Goal: Communication & Community: Answer question/provide support

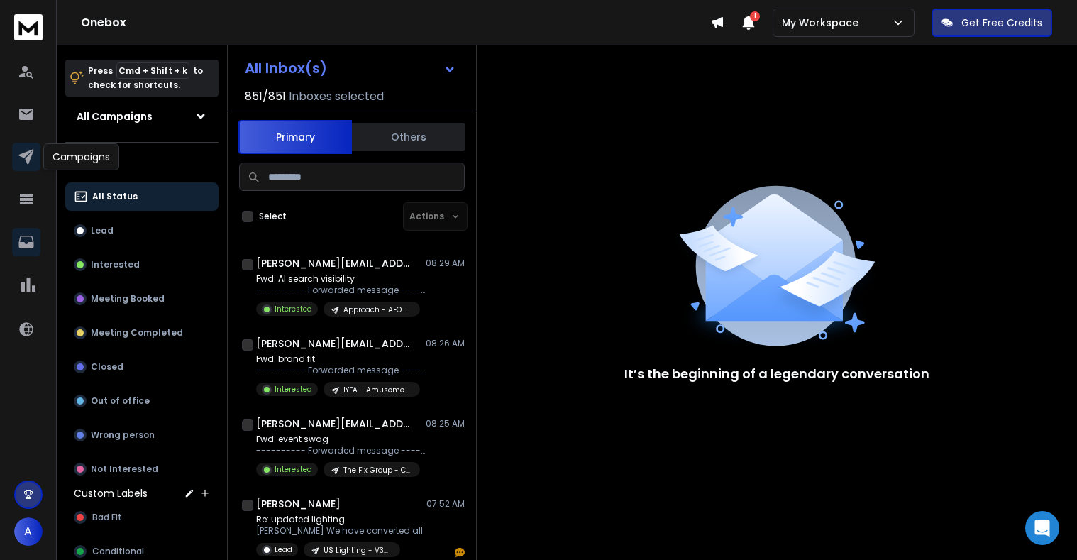
click at [28, 150] on icon at bounding box center [26, 156] width 17 height 17
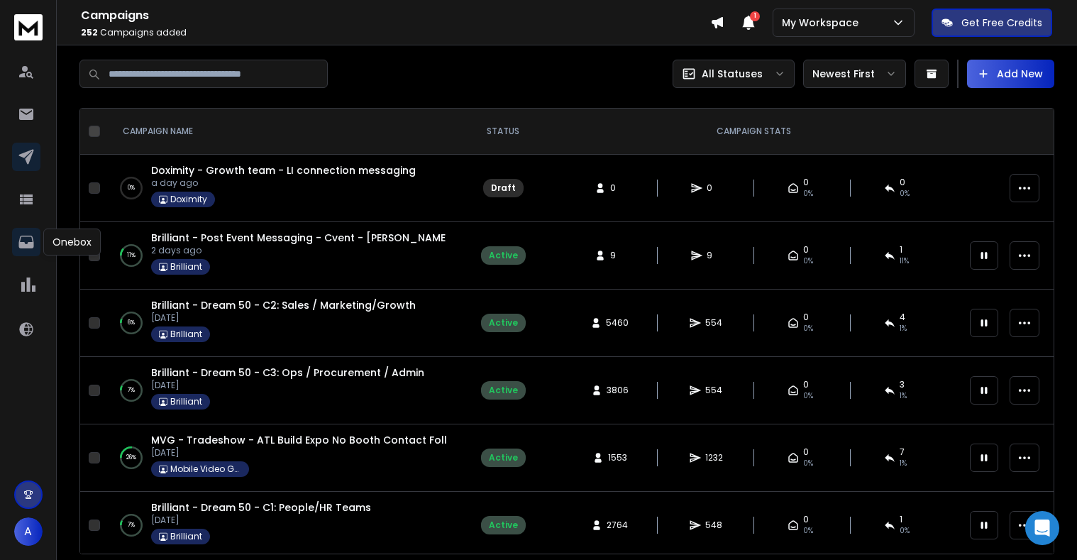
click at [24, 236] on icon at bounding box center [25, 241] width 15 height 13
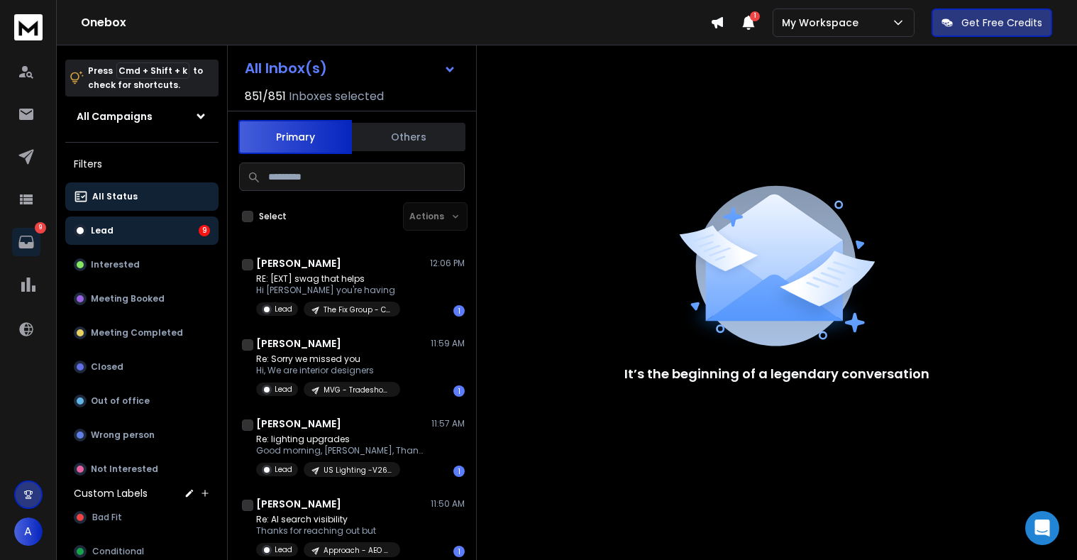
click at [125, 225] on button "Lead 9" at bounding box center [141, 230] width 153 height 28
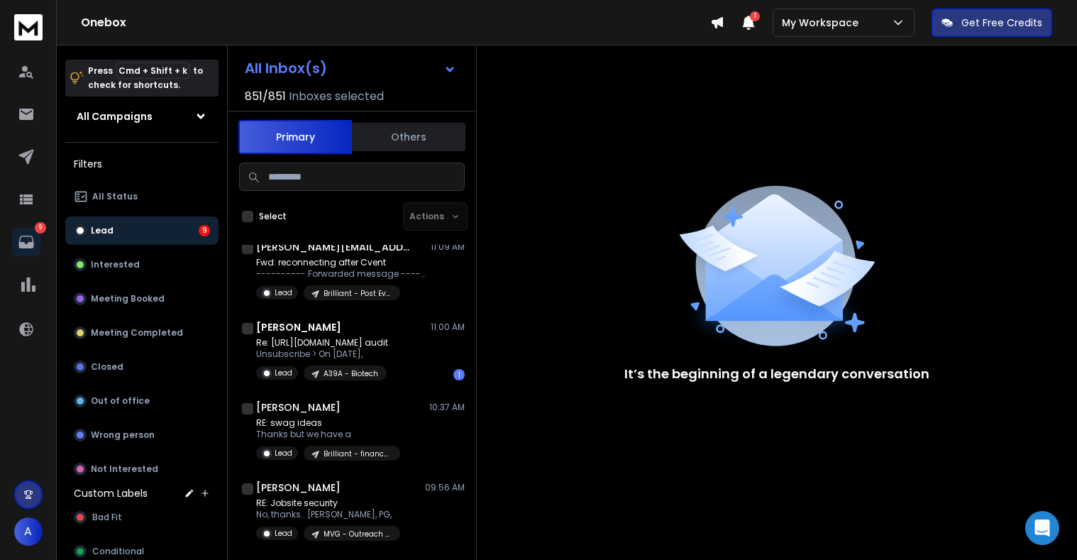
scroll to position [565, 0]
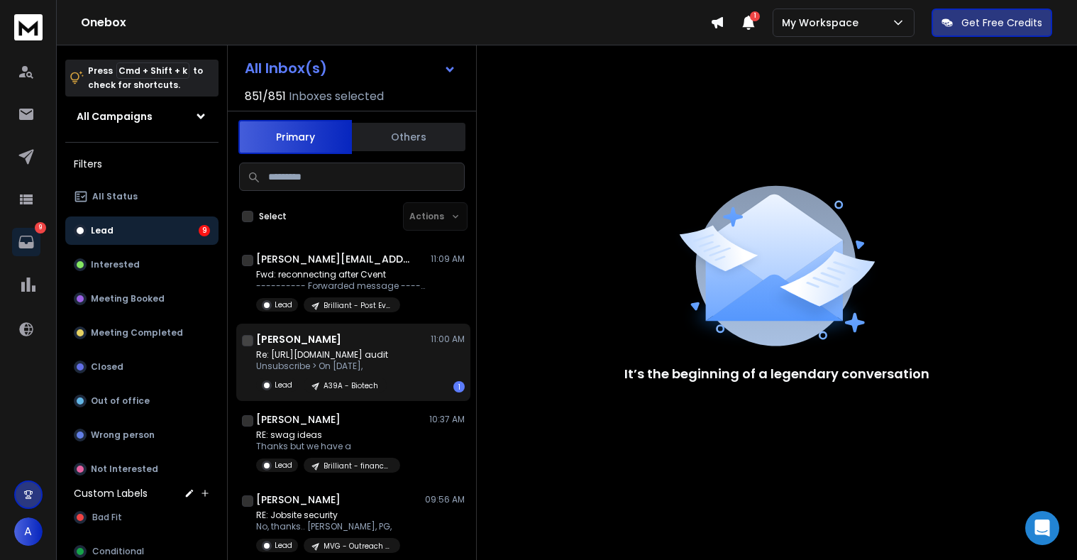
click at [361, 363] on p "Unsubscribe > On Aug 13," at bounding box center [322, 365] width 132 height 11
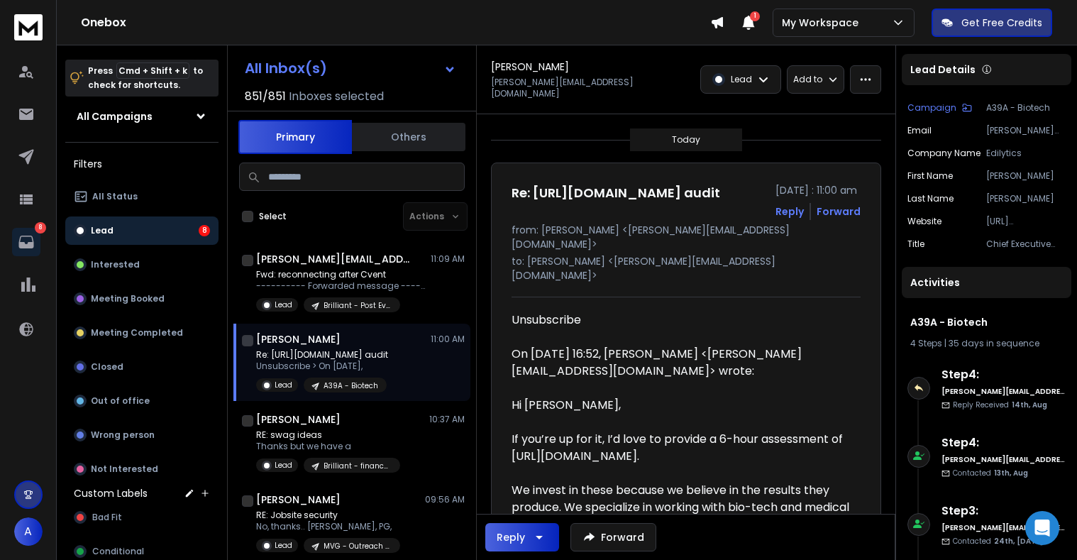
click at [757, 69] on div "Lead" at bounding box center [740, 79] width 79 height 27
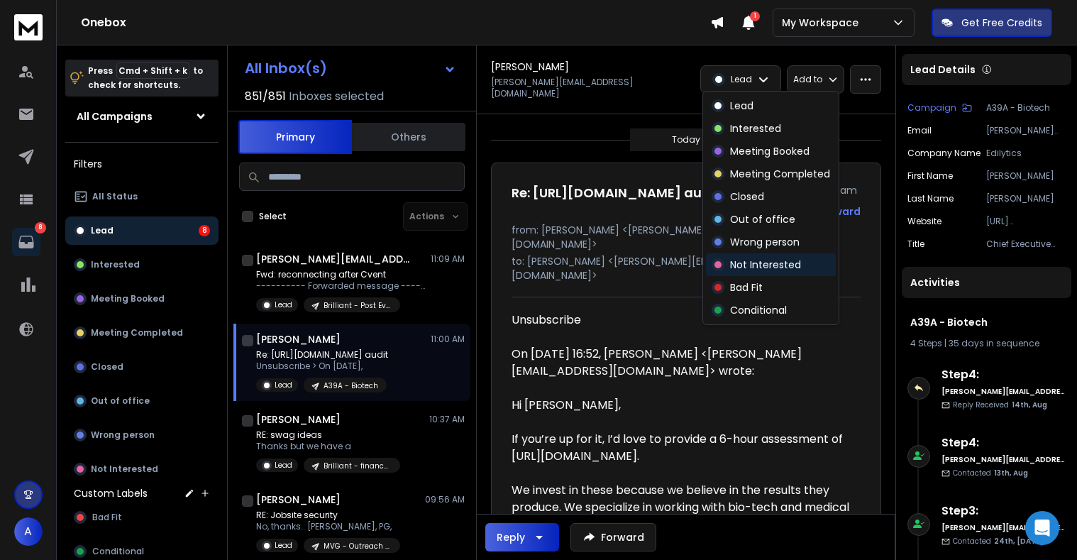
click at [739, 262] on p "Not Interested" at bounding box center [765, 264] width 71 height 14
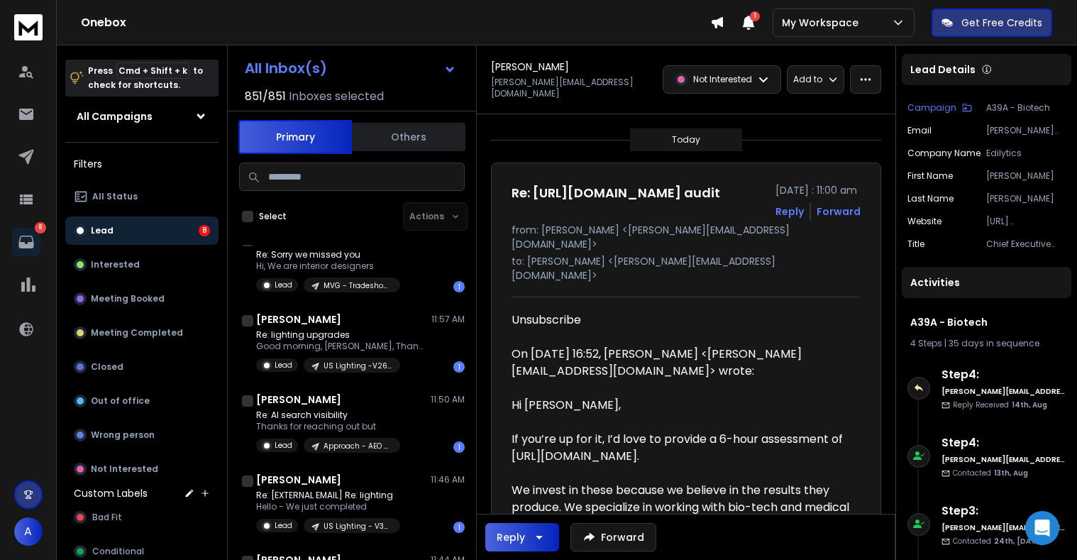
scroll to position [101, 0]
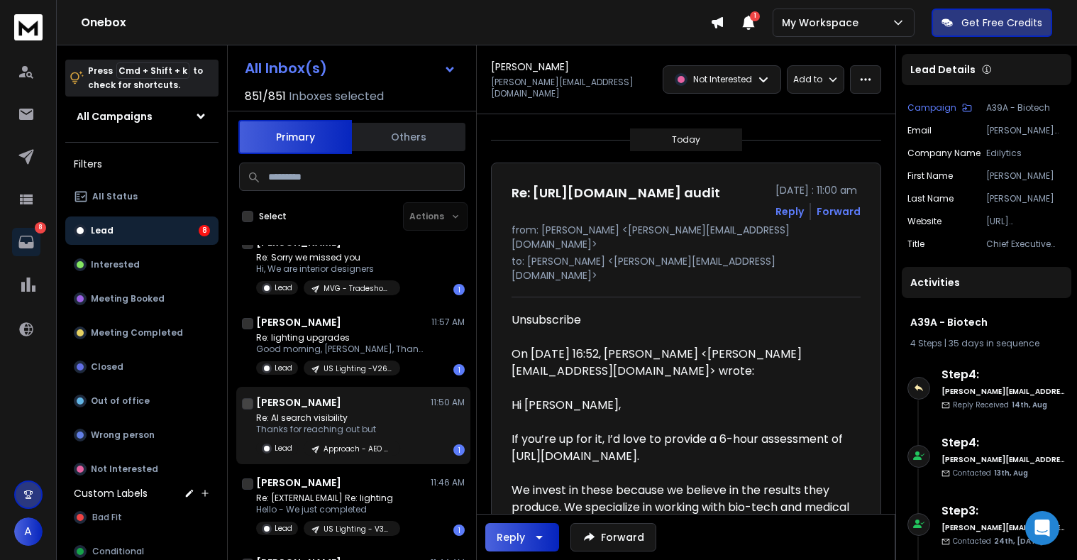
click at [317, 423] on p "Thanks for reaching out but" at bounding box center [328, 428] width 144 height 11
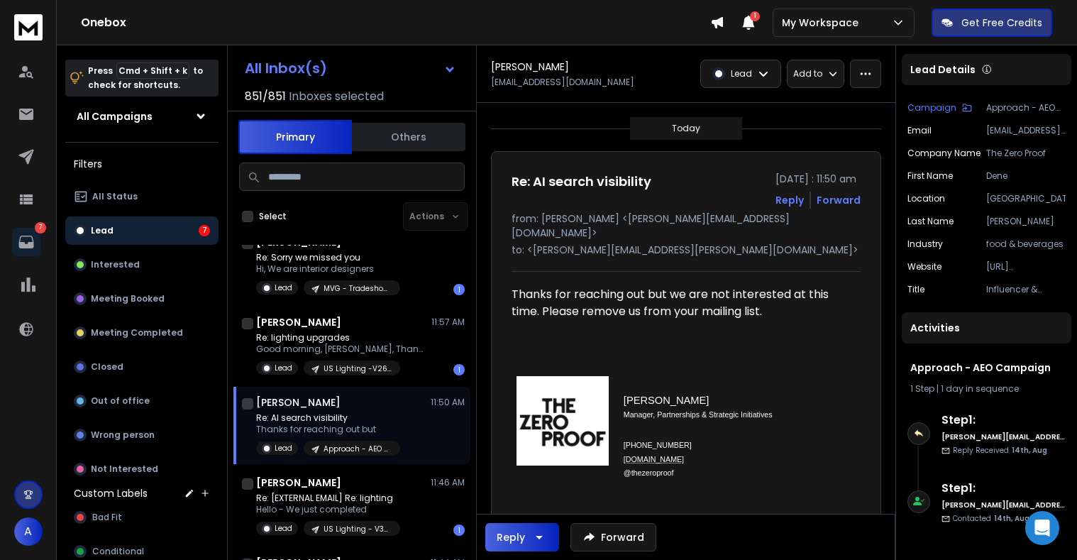
click at [747, 70] on p "Lead" at bounding box center [740, 73] width 21 height 11
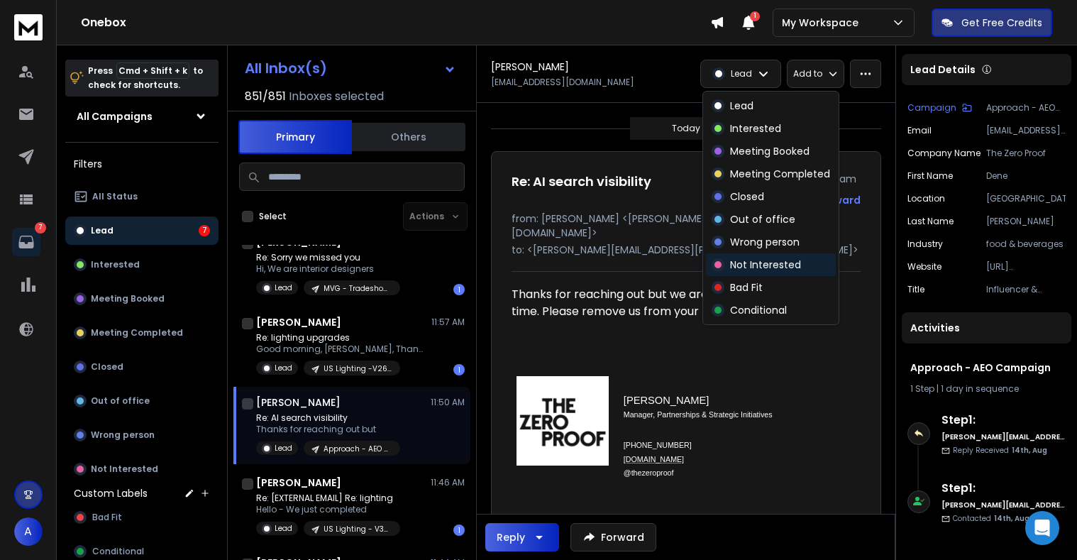
click at [747, 258] on p "Not Interested" at bounding box center [765, 264] width 71 height 14
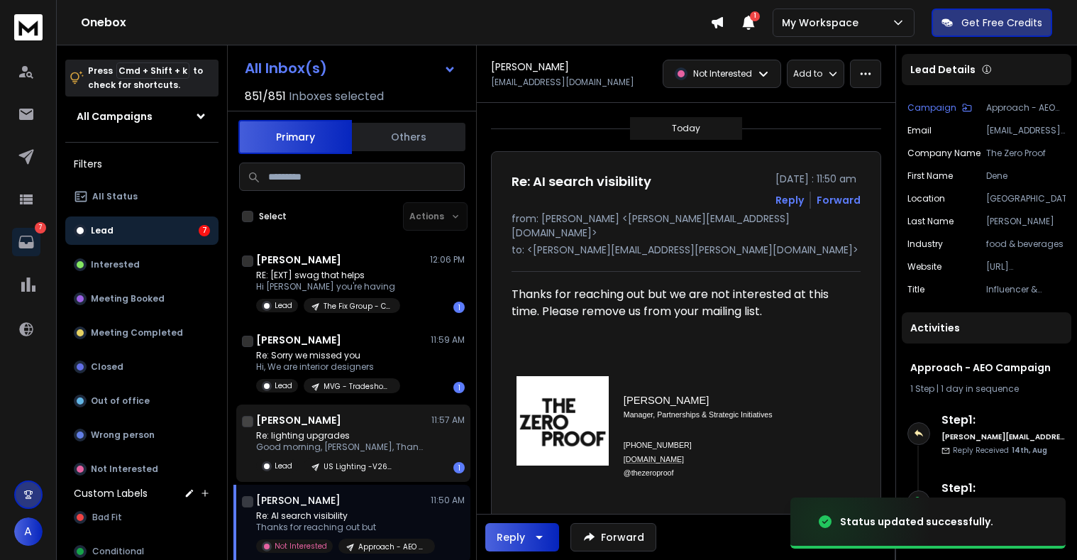
scroll to position [0, 0]
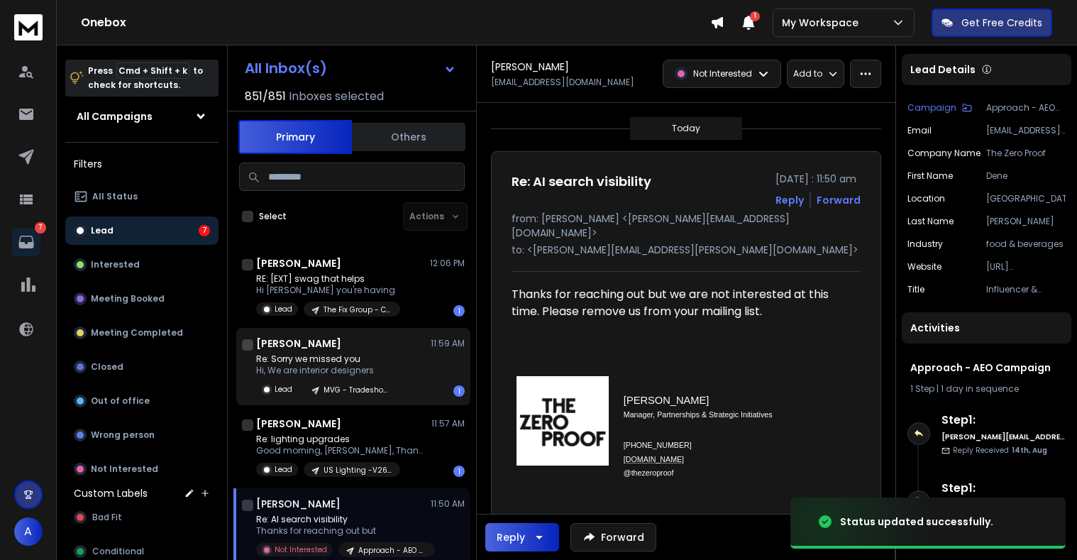
click at [382, 355] on p "Re: Sorry we missed you" at bounding box center [328, 358] width 144 height 11
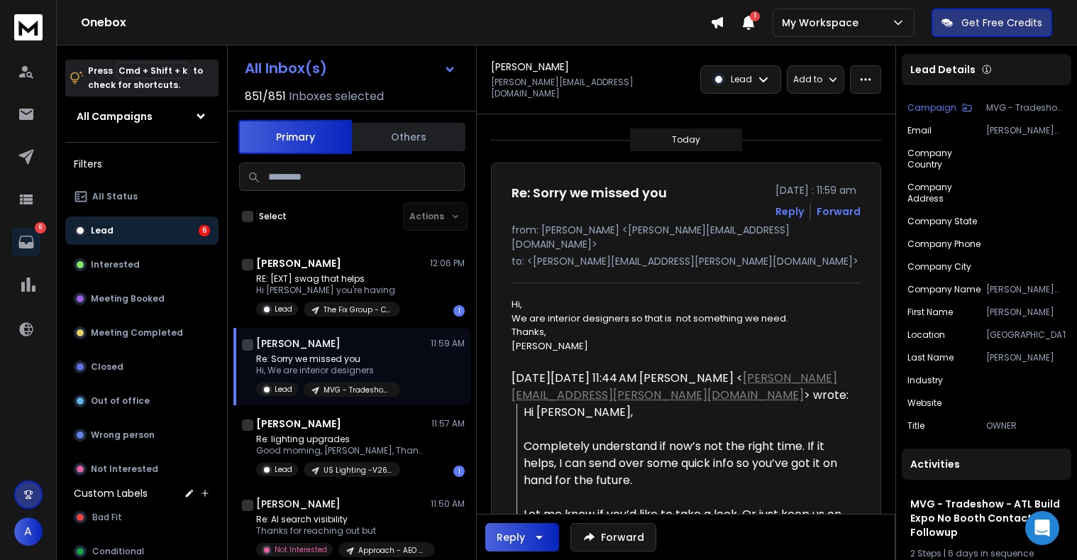
click at [765, 81] on div "Lead" at bounding box center [740, 79] width 79 height 27
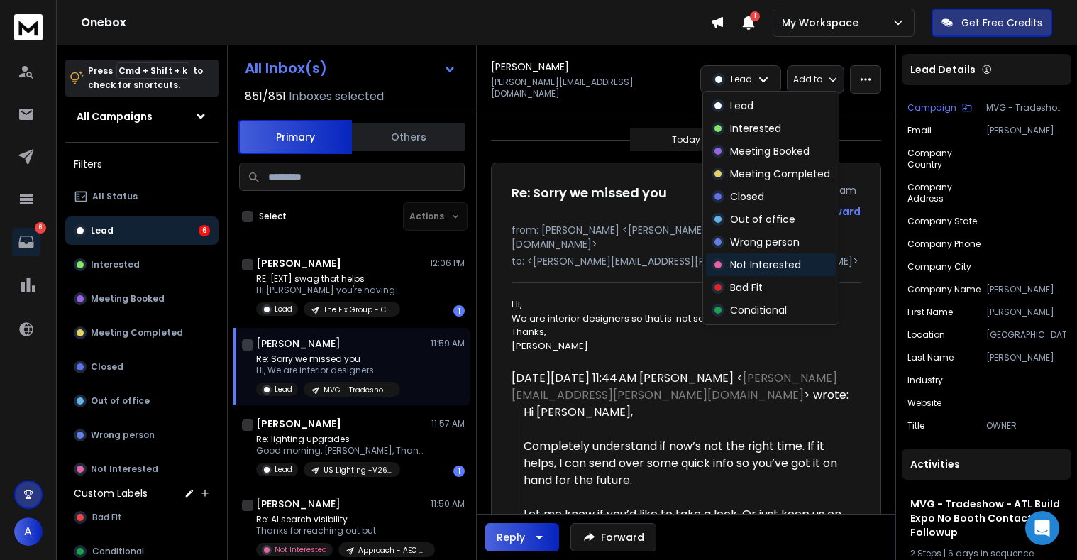
click at [751, 267] on p "Not Interested" at bounding box center [765, 264] width 71 height 14
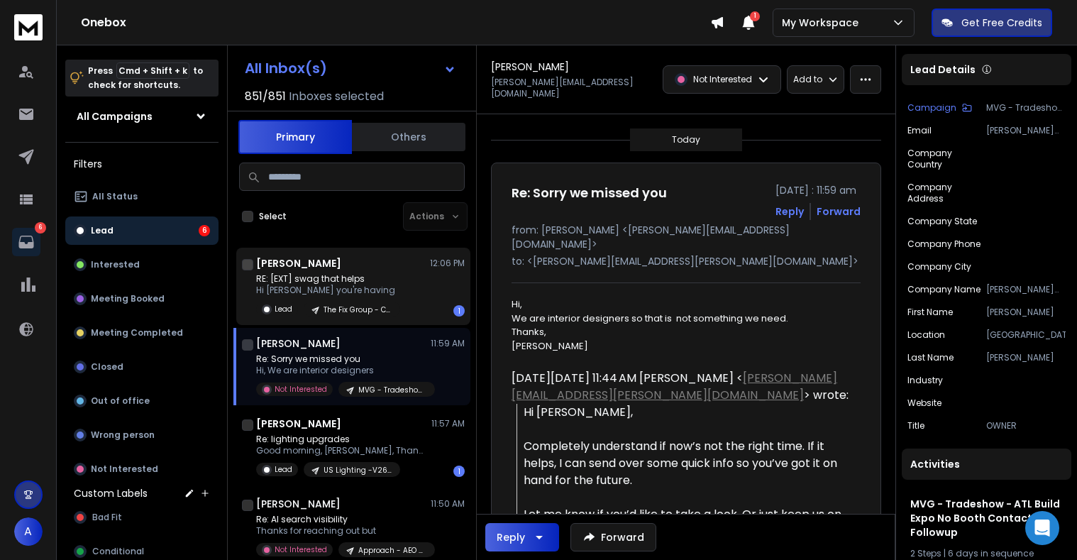
click at [399, 288] on p "Hi Martin, Hope you're having" at bounding box center [328, 289] width 144 height 11
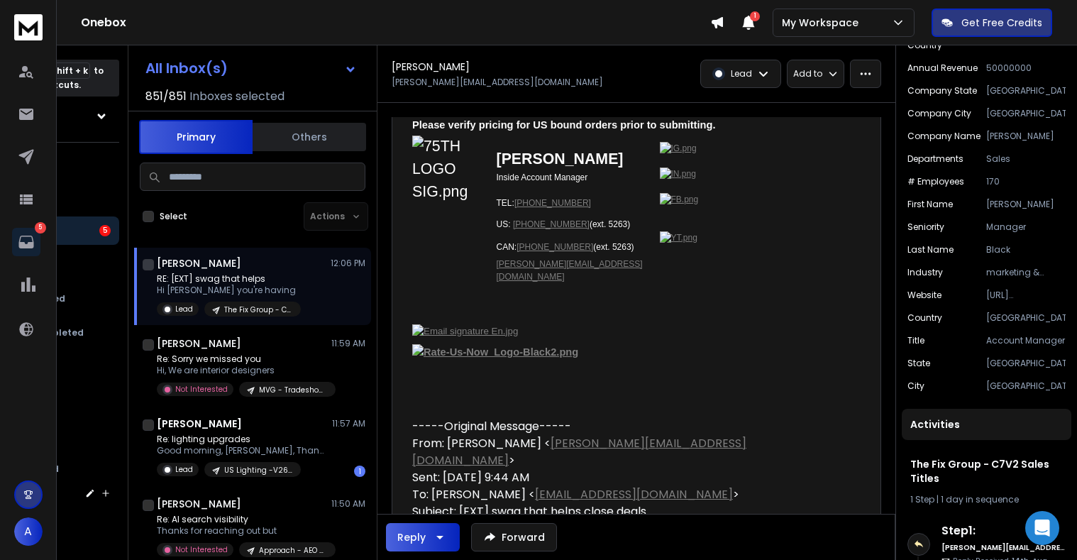
scroll to position [226, 0]
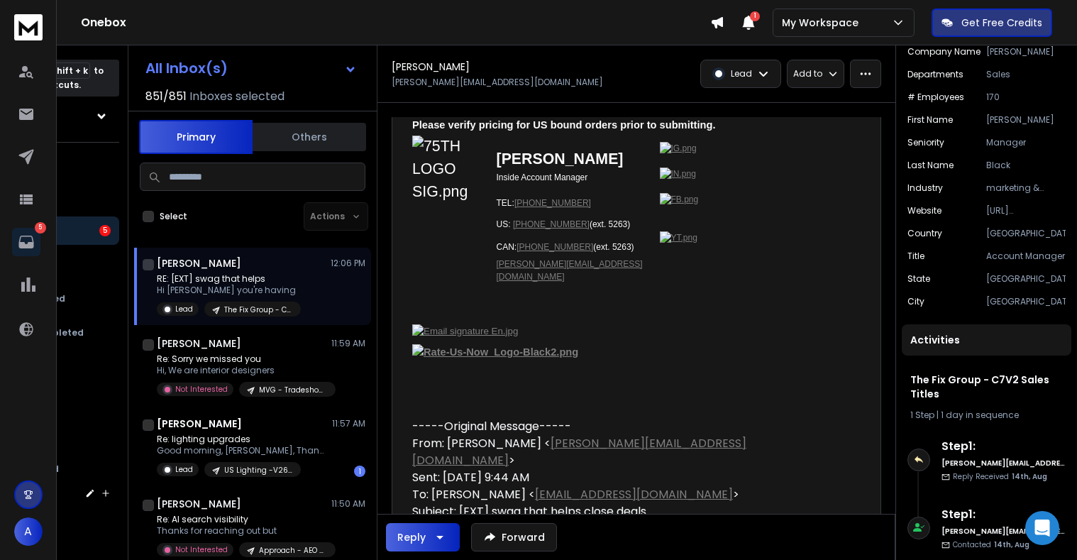
click at [1004, 262] on p "Account Manager" at bounding box center [1025, 255] width 79 height 11
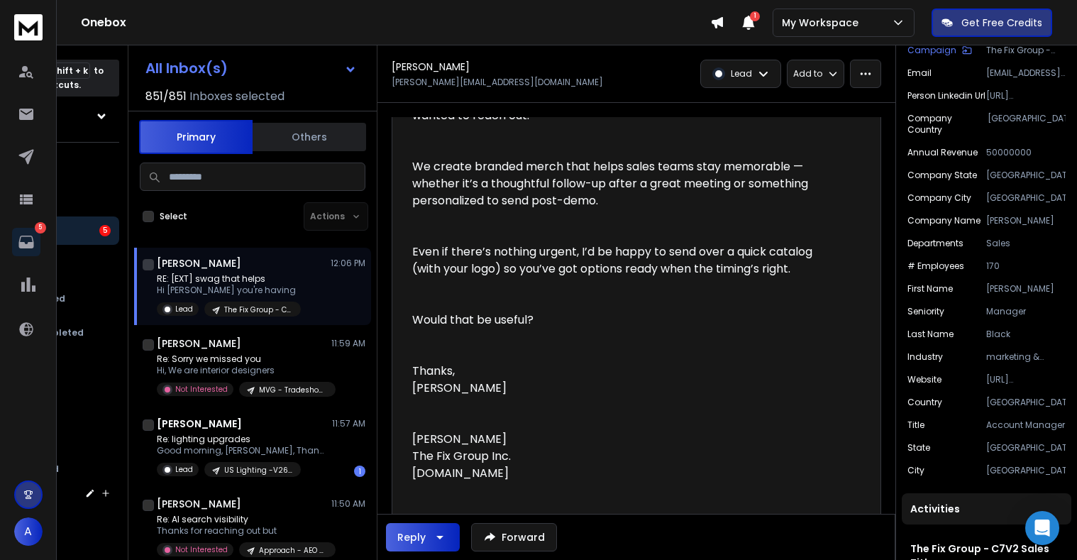
scroll to position [64, 0]
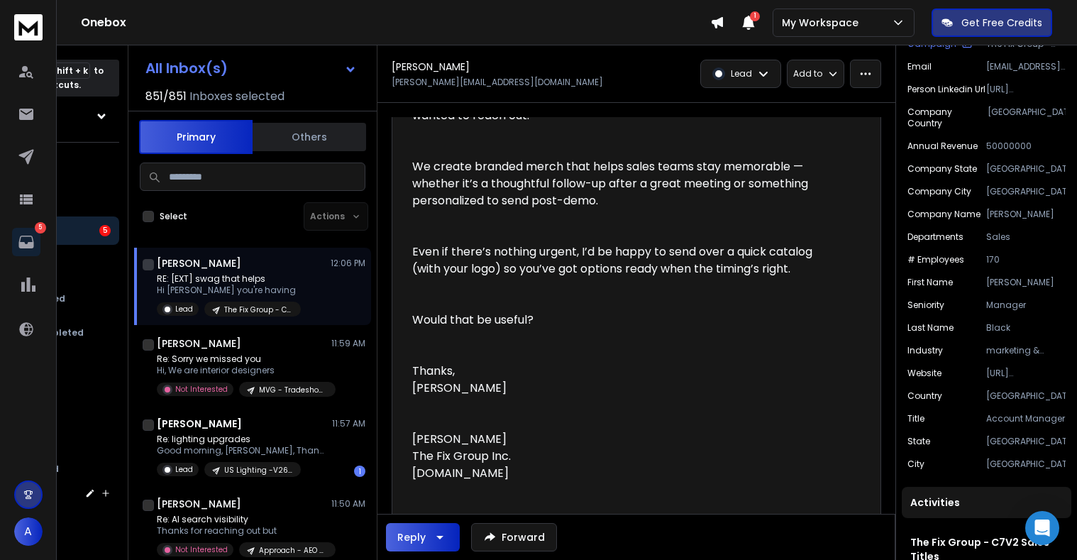
click at [997, 220] on p "Spector" at bounding box center [1025, 214] width 79 height 11
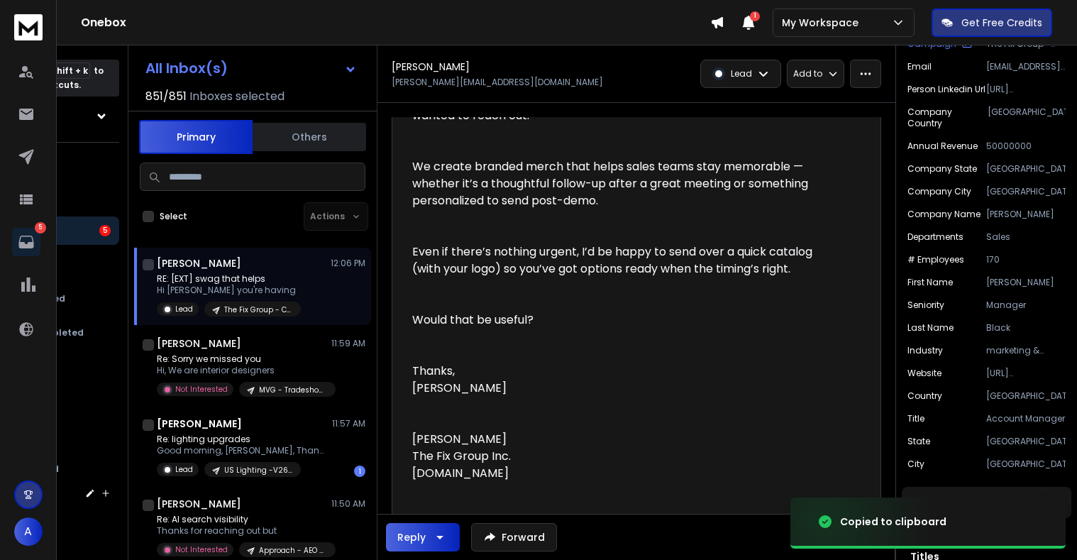
click at [1007, 379] on p "https://spectorandco.com" at bounding box center [1025, 372] width 79 height 11
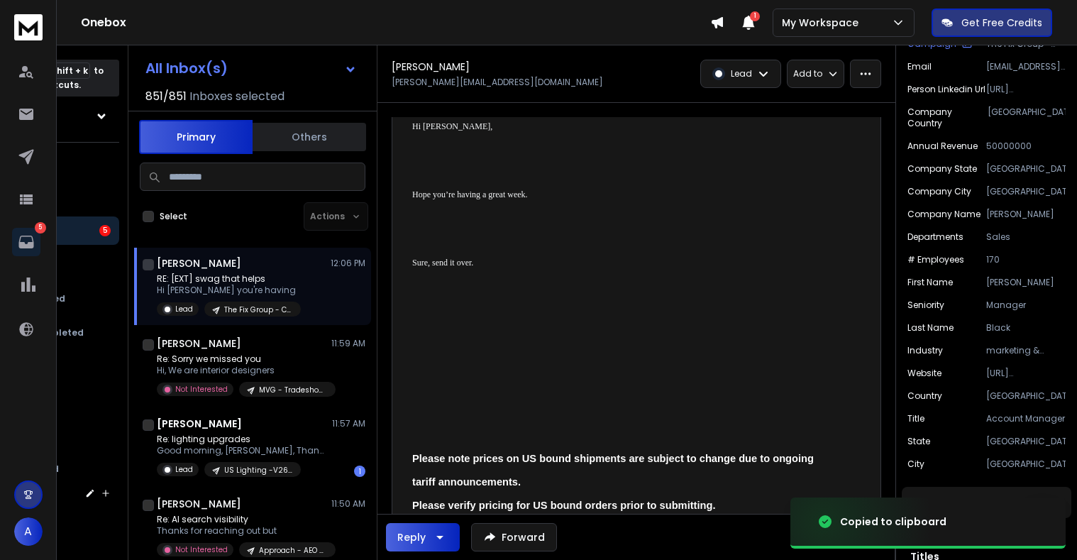
scroll to position [0, 0]
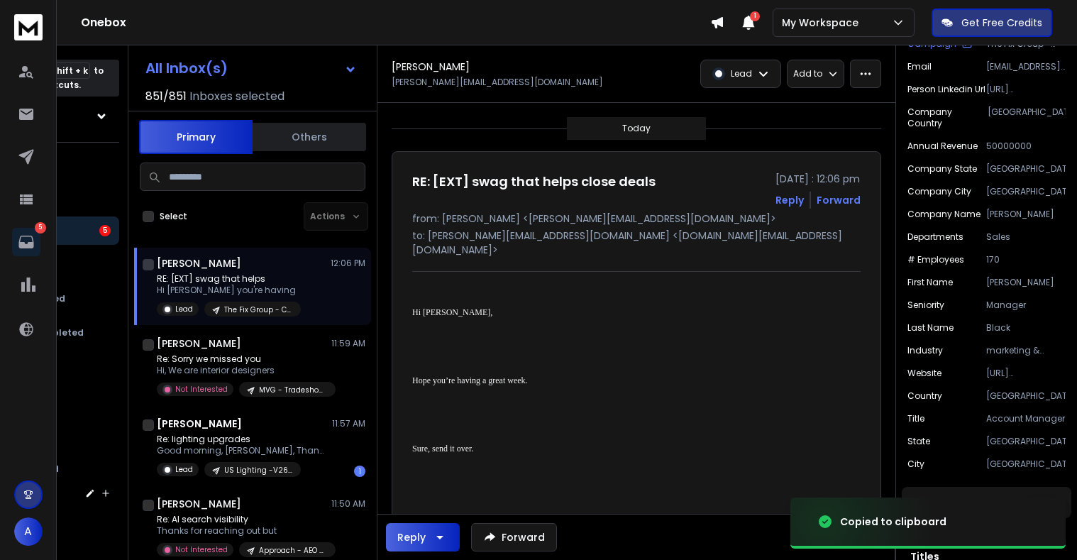
click at [765, 78] on icon at bounding box center [762, 73] width 11 height 11
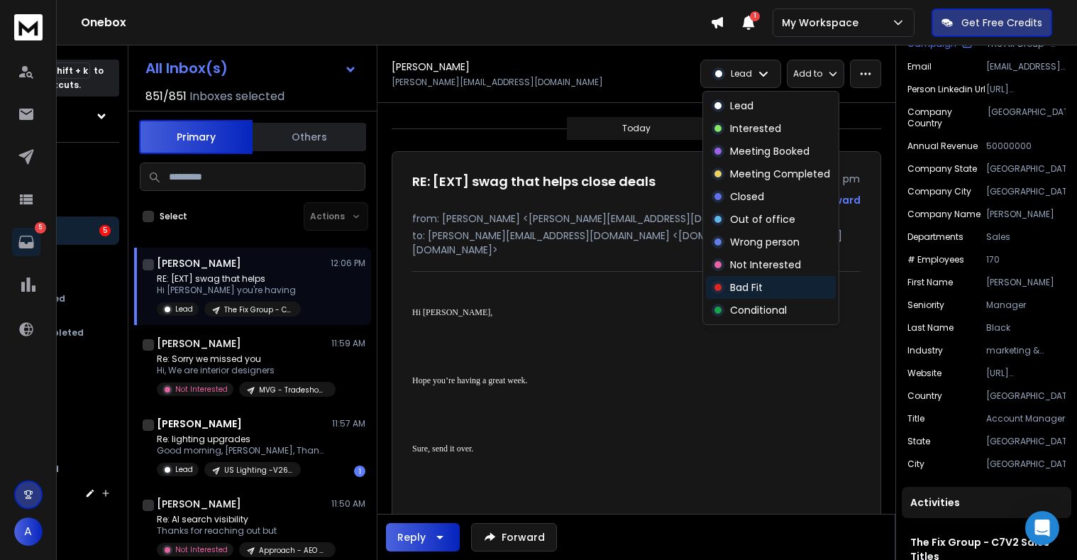
click at [750, 288] on p "Bad Fit" at bounding box center [746, 287] width 33 height 14
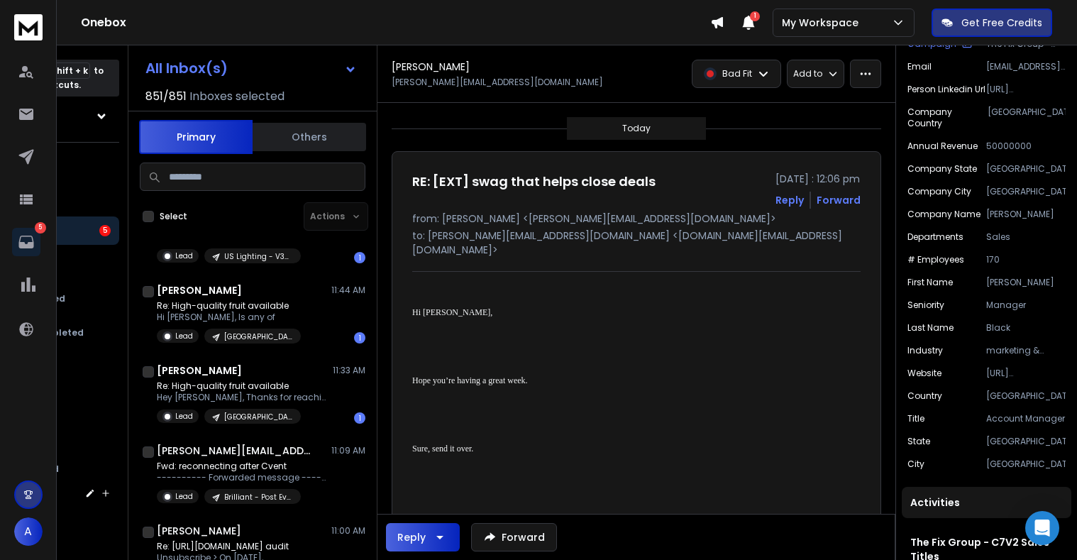
scroll to position [371, 0]
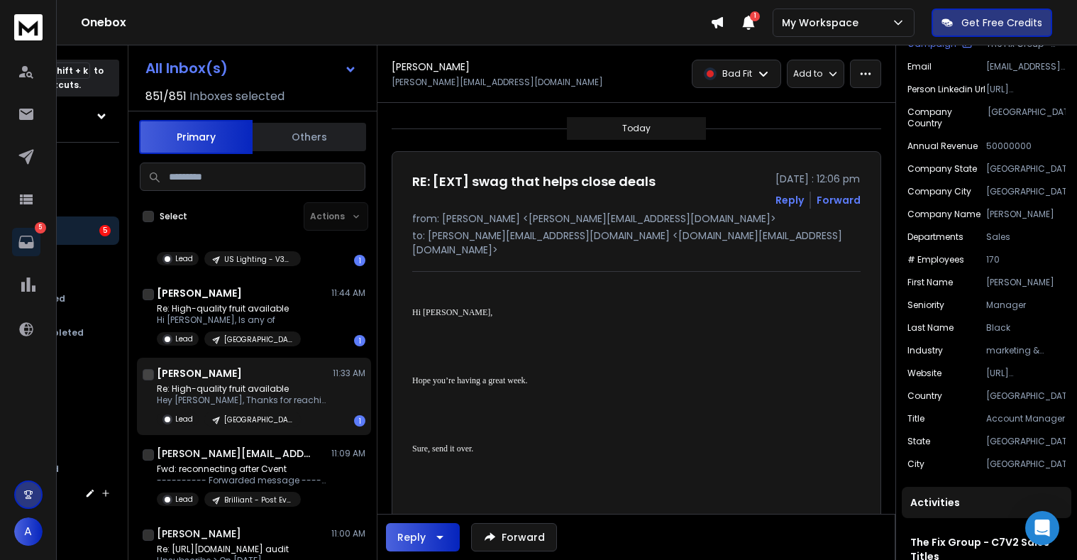
click at [251, 406] on div "Re: High-quality fruit available Hey Joe, Thanks for reaching Lead Green Spring…" at bounding box center [242, 404] width 170 height 43
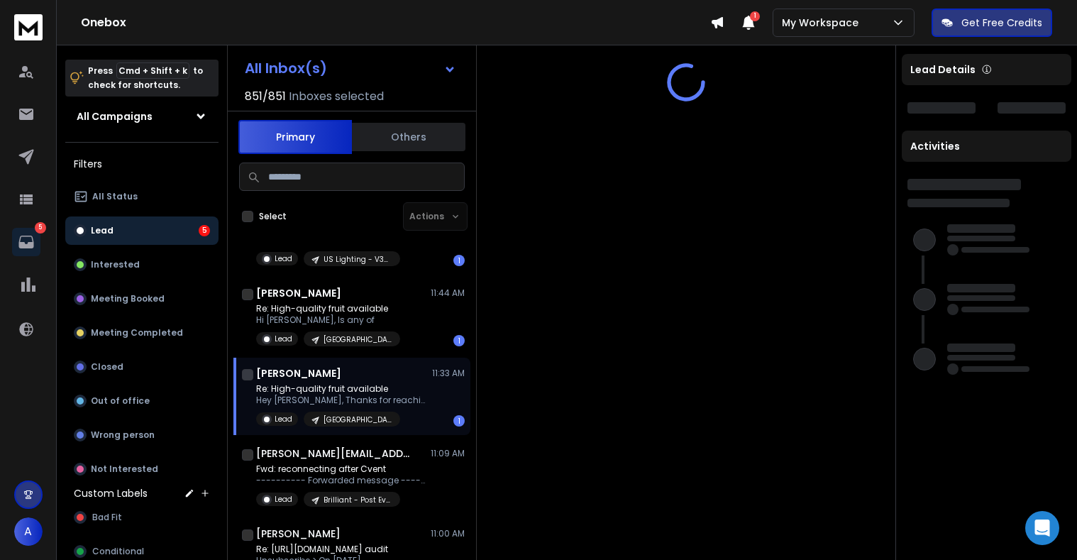
scroll to position [0, 0]
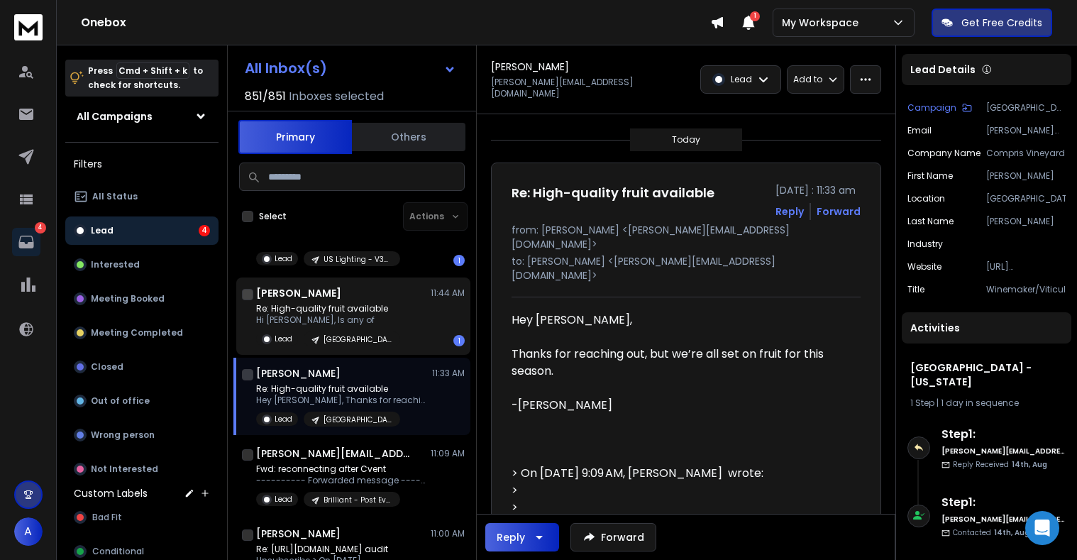
click at [372, 313] on p "Re: High-quality fruit available" at bounding box center [328, 308] width 144 height 11
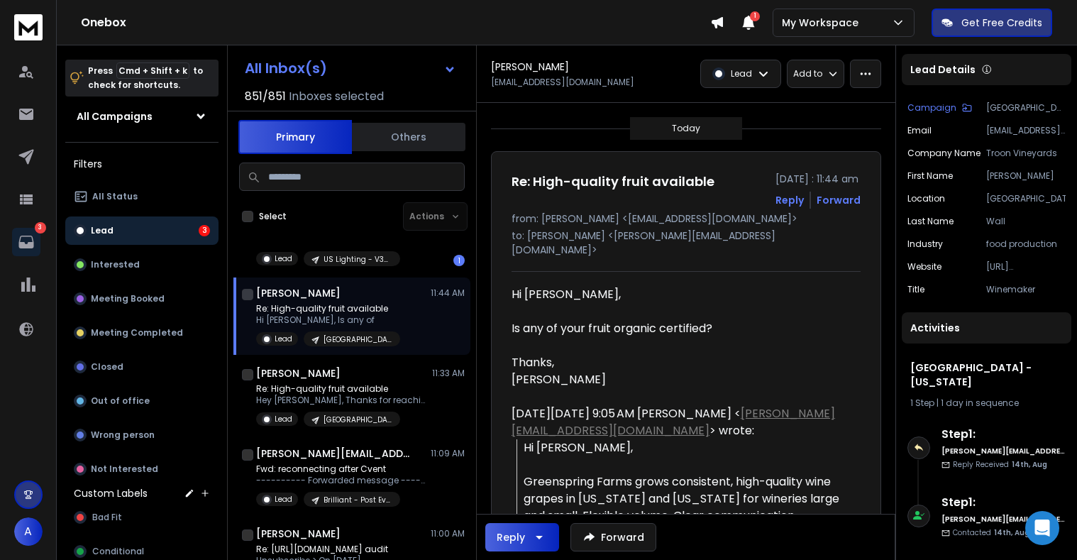
click at [751, 72] on p "Lead" at bounding box center [740, 73] width 21 height 11
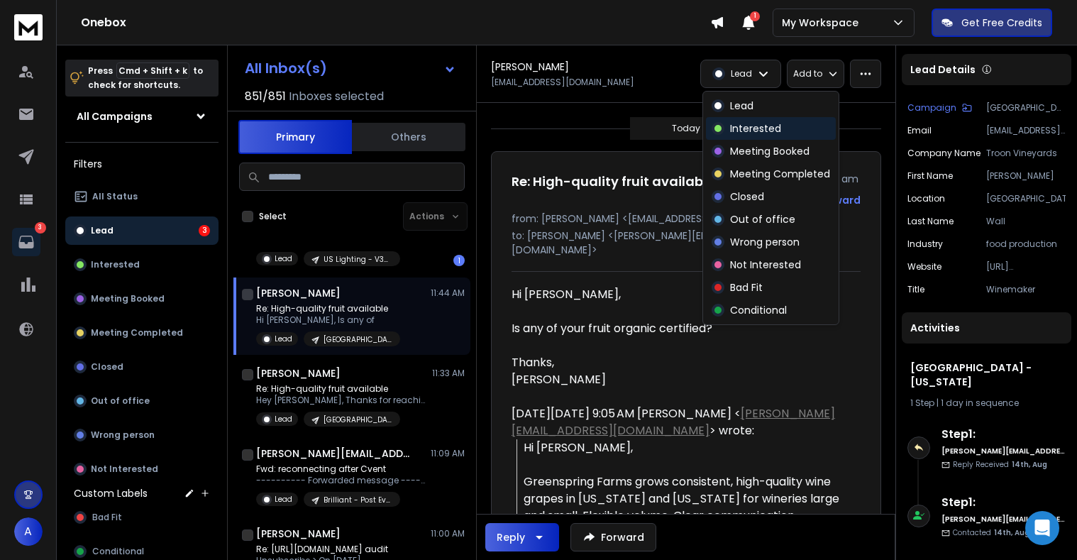
click at [745, 121] on p "Interested" at bounding box center [755, 128] width 51 height 14
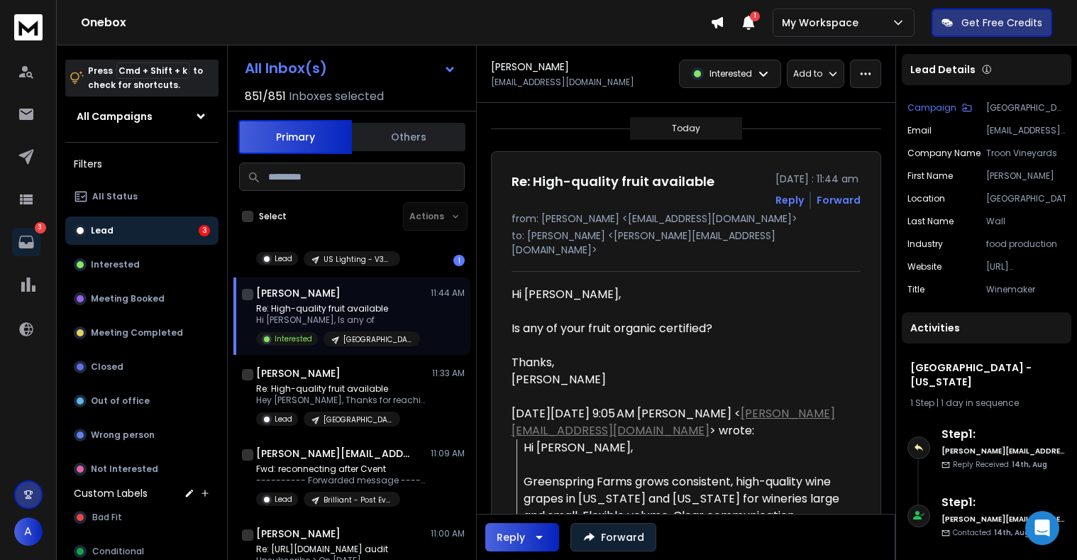
click at [628, 541] on button "Forward" at bounding box center [613, 537] width 86 height 28
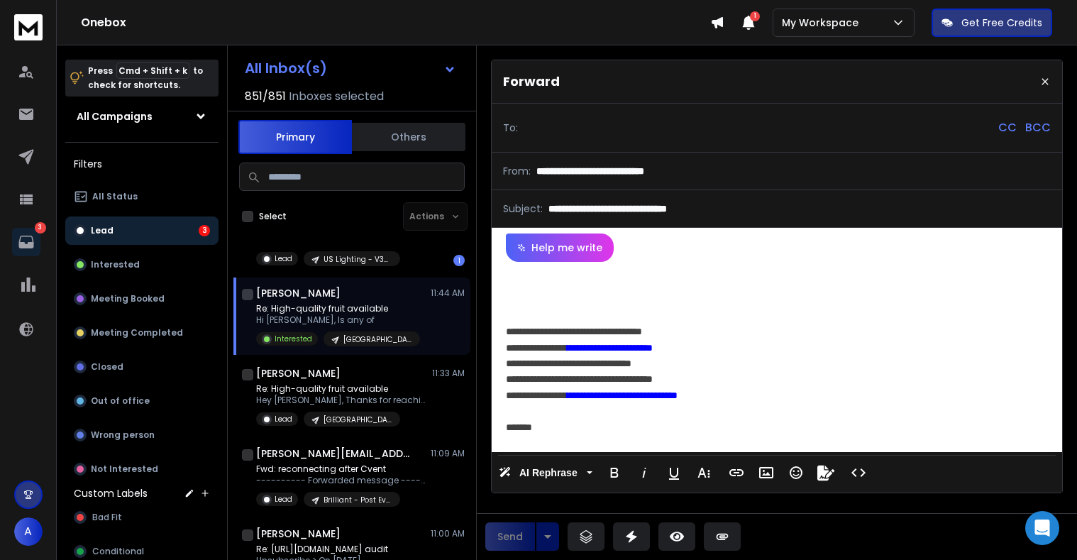
click at [565, 132] on input at bounding box center [572, 128] width 99 height 26
type input "**********"
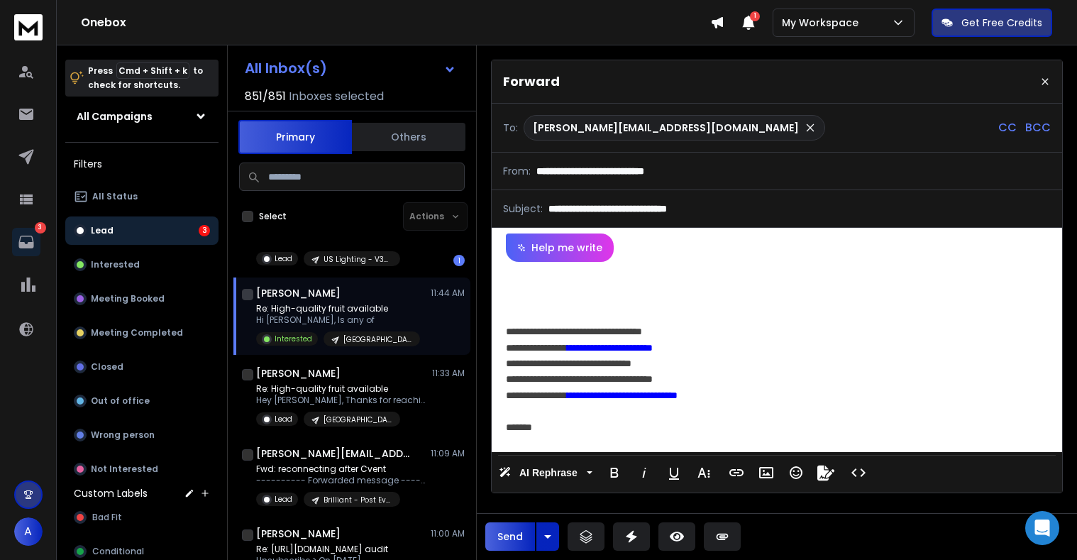
click at [1006, 130] on p "CC" at bounding box center [1007, 127] width 18 height 17
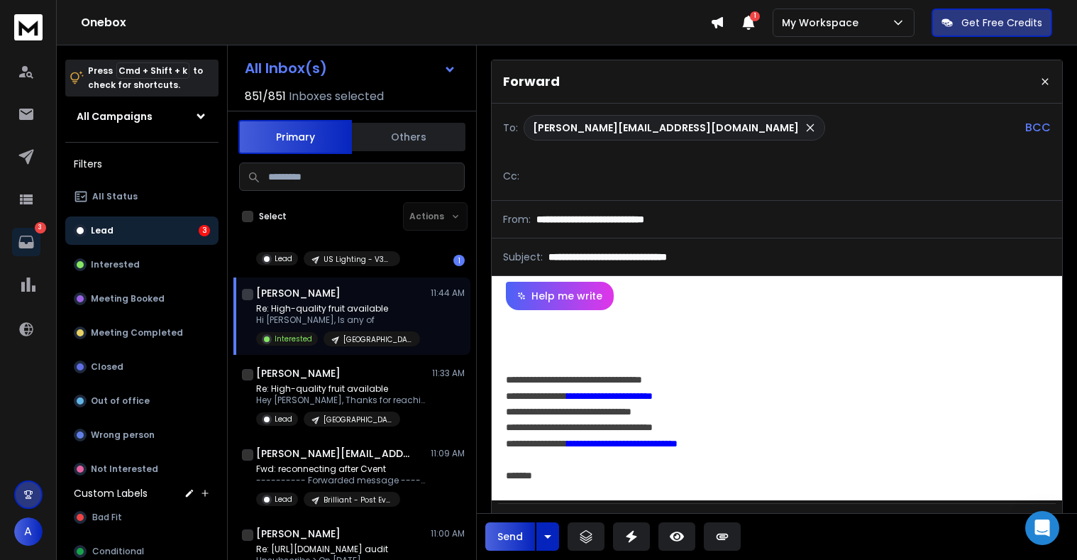
click at [516, 531] on button "Send" at bounding box center [510, 536] width 50 height 28
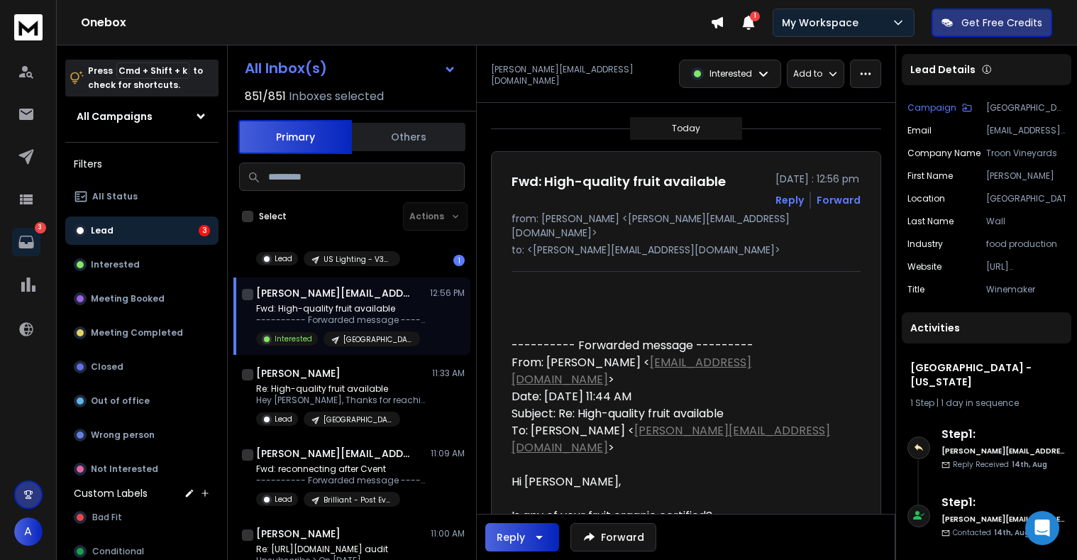
click at [829, 23] on p "My Workspace" at bounding box center [823, 23] width 82 height 14
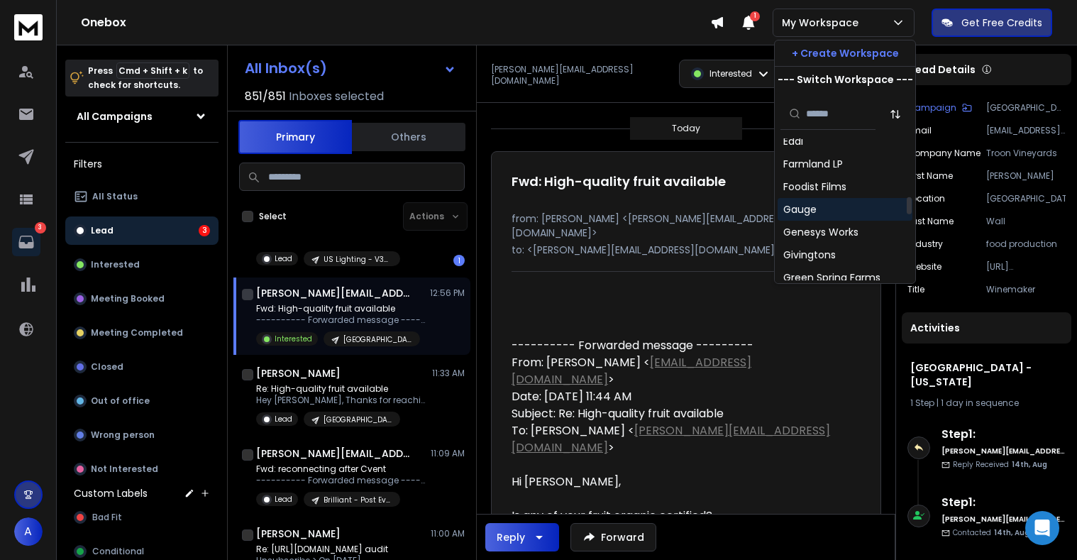
scroll to position [489, 0]
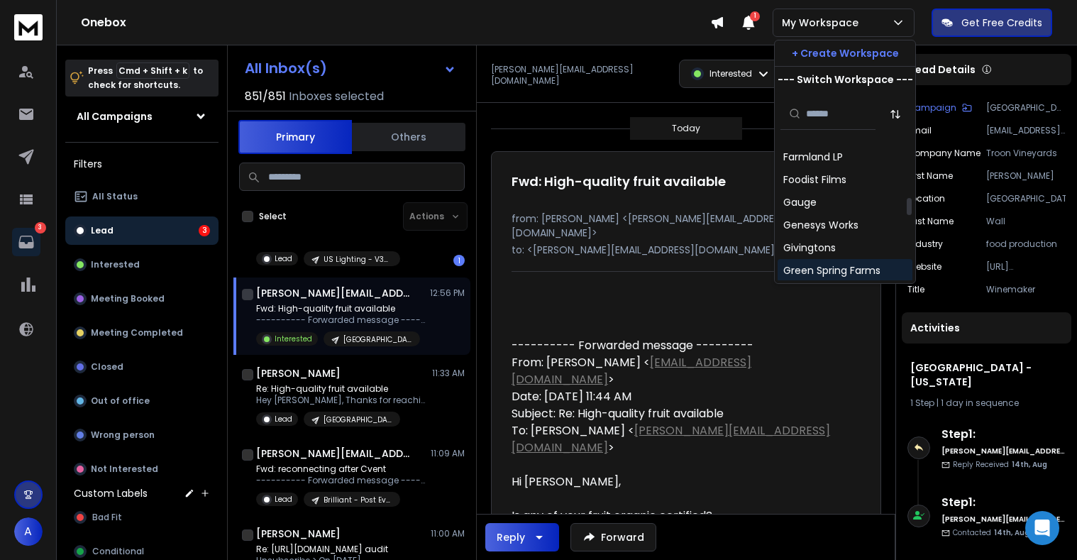
click at [838, 263] on div "Green Spring Farms" at bounding box center [831, 270] width 97 height 14
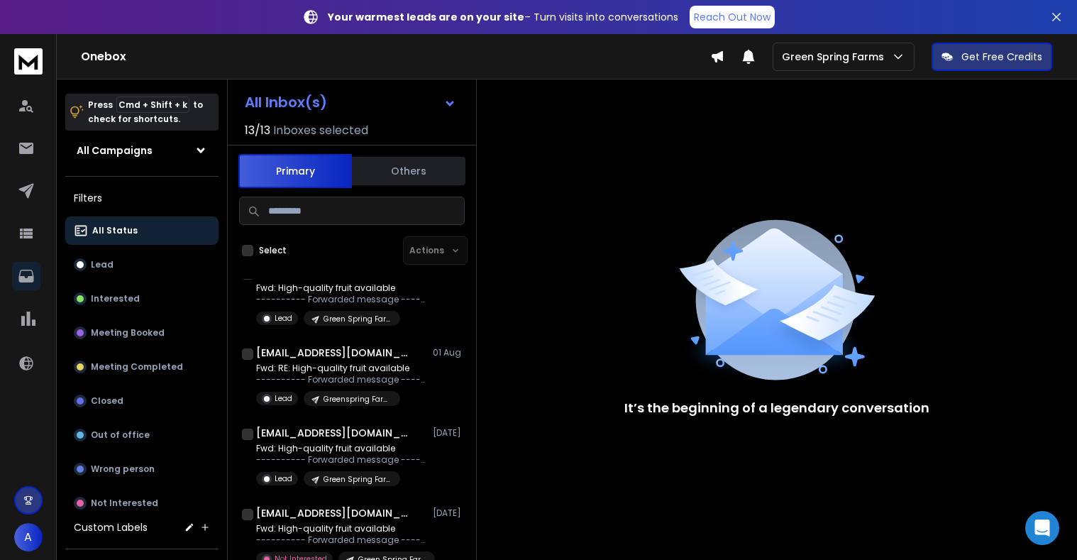
scroll to position [1385, 0]
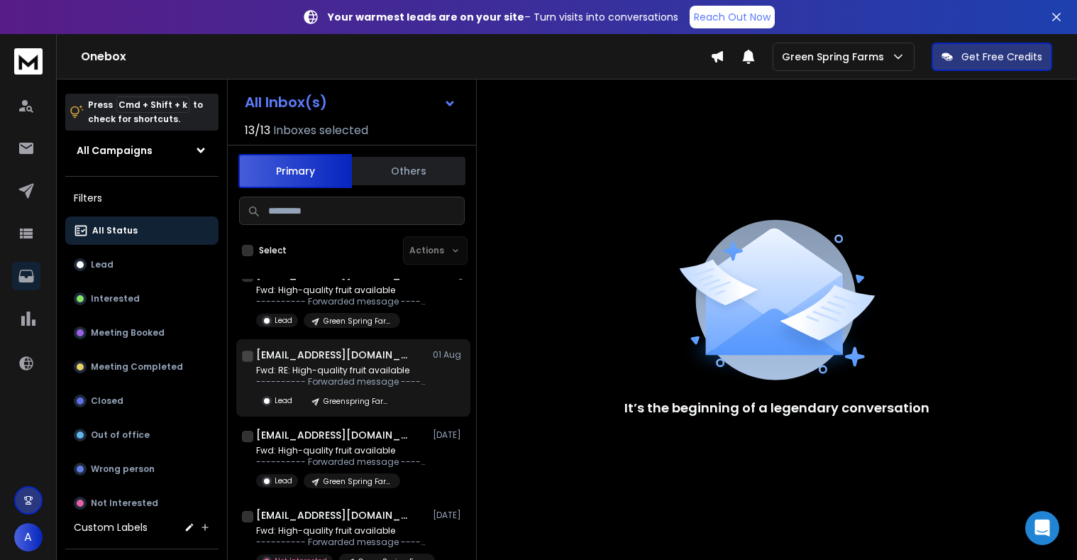
click at [354, 370] on p "Fwd: RE: High-quality fruit available" at bounding box center [341, 370] width 170 height 11
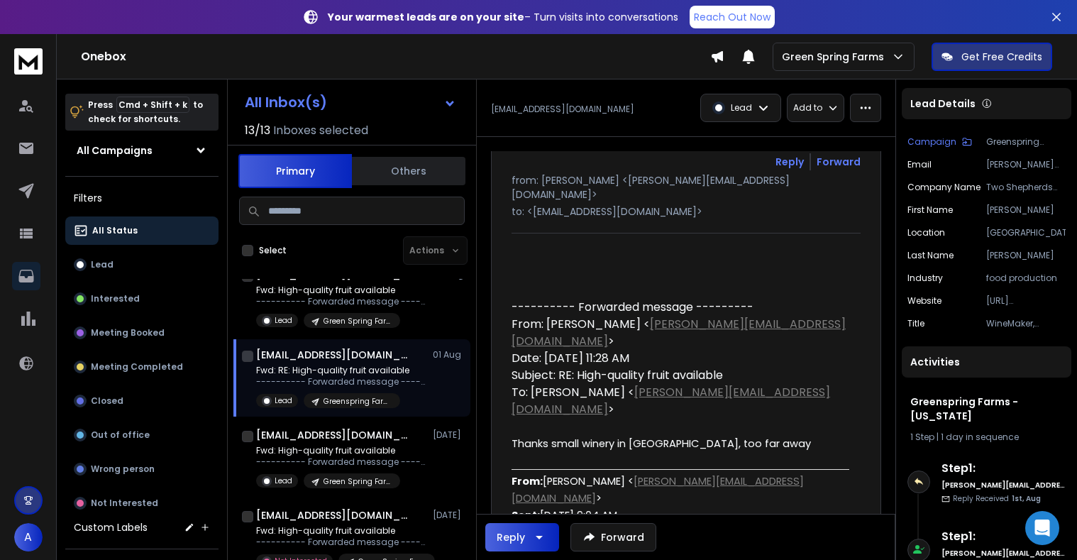
scroll to position [1406, 0]
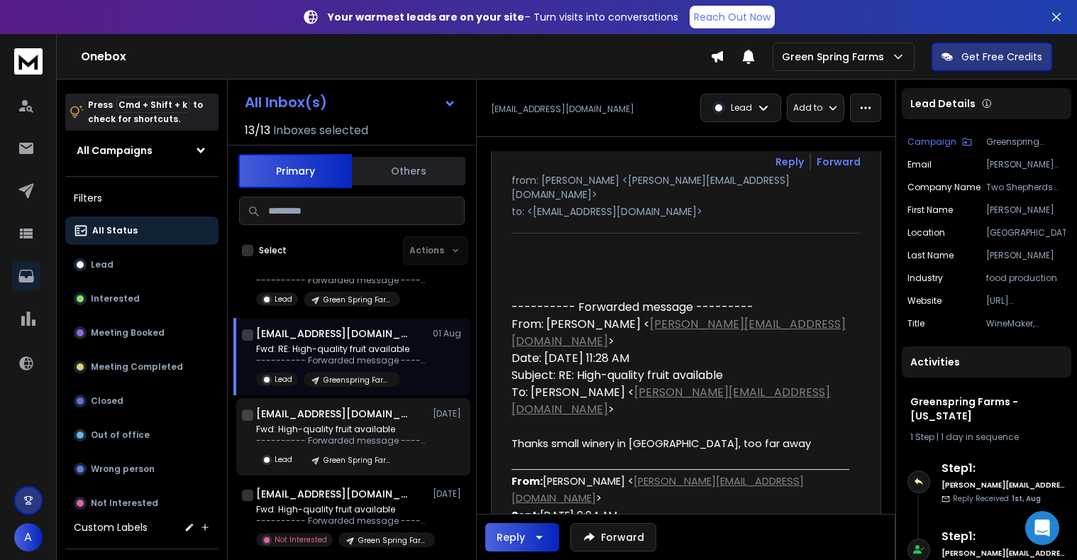
click at [367, 435] on p "---------- Forwarded message --------- From: [PERSON_NAME]" at bounding box center [341, 440] width 170 height 11
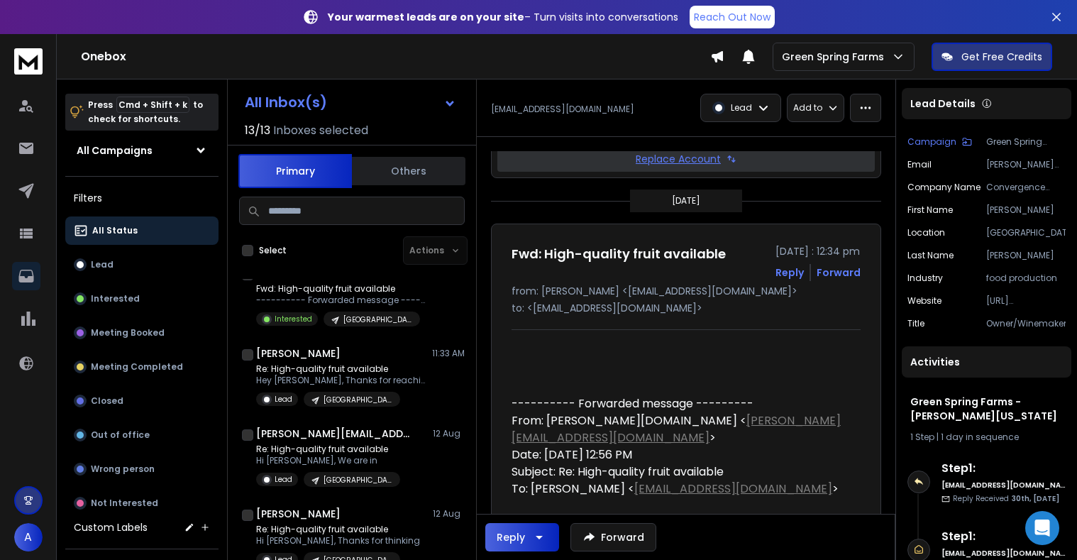
scroll to position [0, 0]
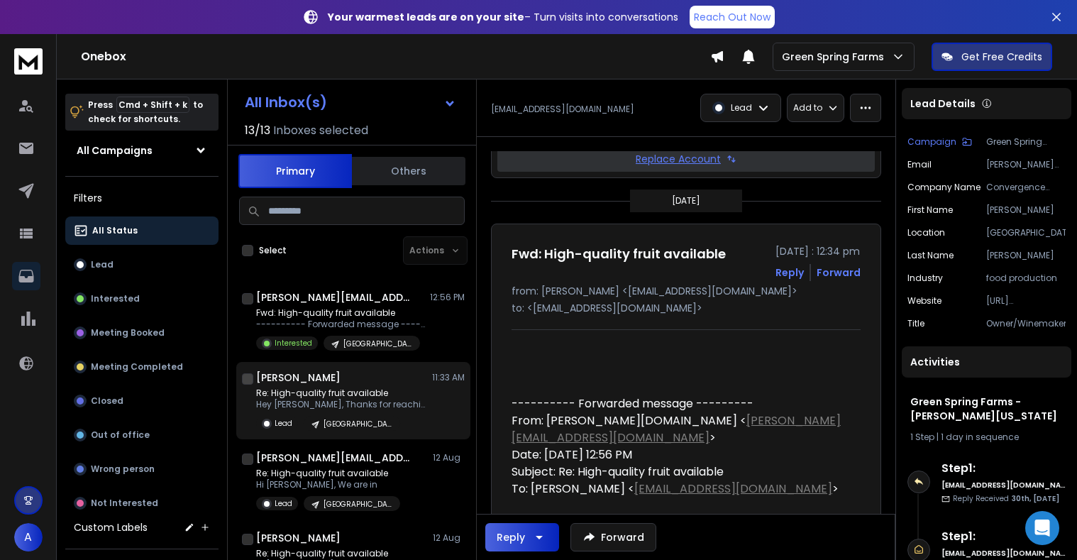
click at [374, 403] on p "Hey [PERSON_NAME], Thanks for reaching" at bounding box center [341, 404] width 170 height 11
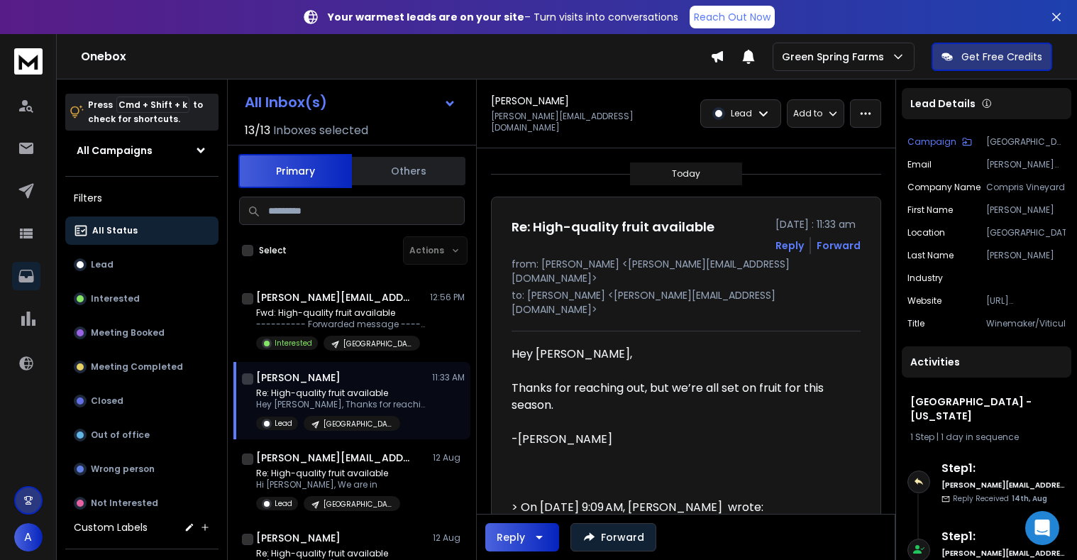
click at [621, 539] on button "Forward" at bounding box center [613, 537] width 86 height 28
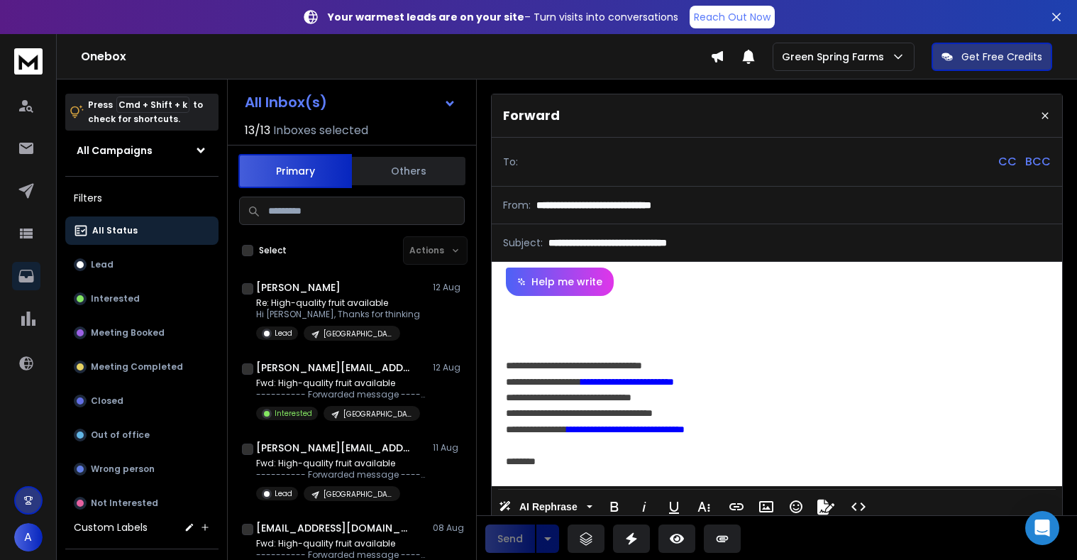
scroll to position [250, 0]
click at [613, 160] on input at bounding box center [572, 162] width 99 height 26
type input "**********"
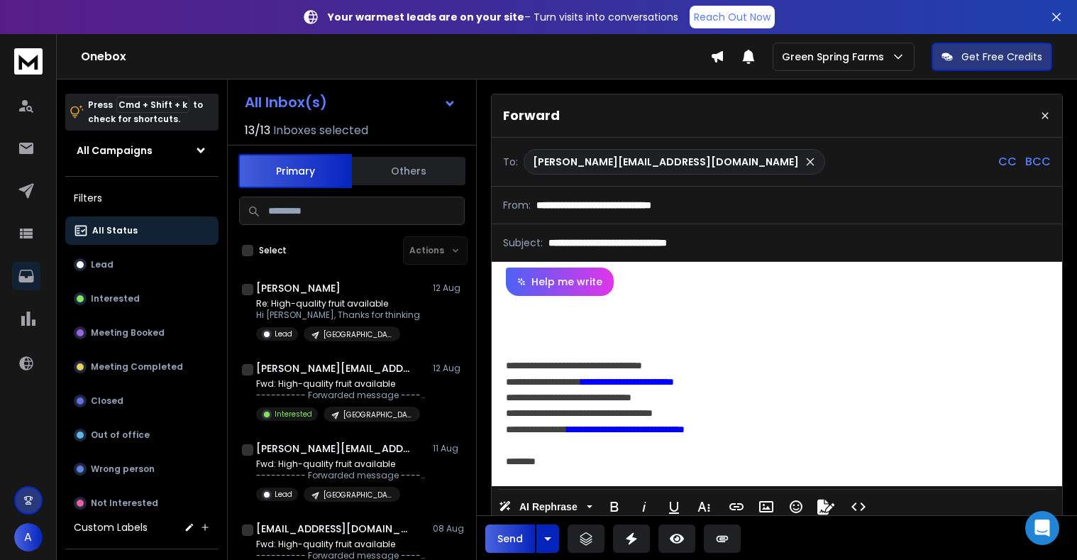
click at [1003, 165] on p "CC" at bounding box center [1007, 161] width 18 height 17
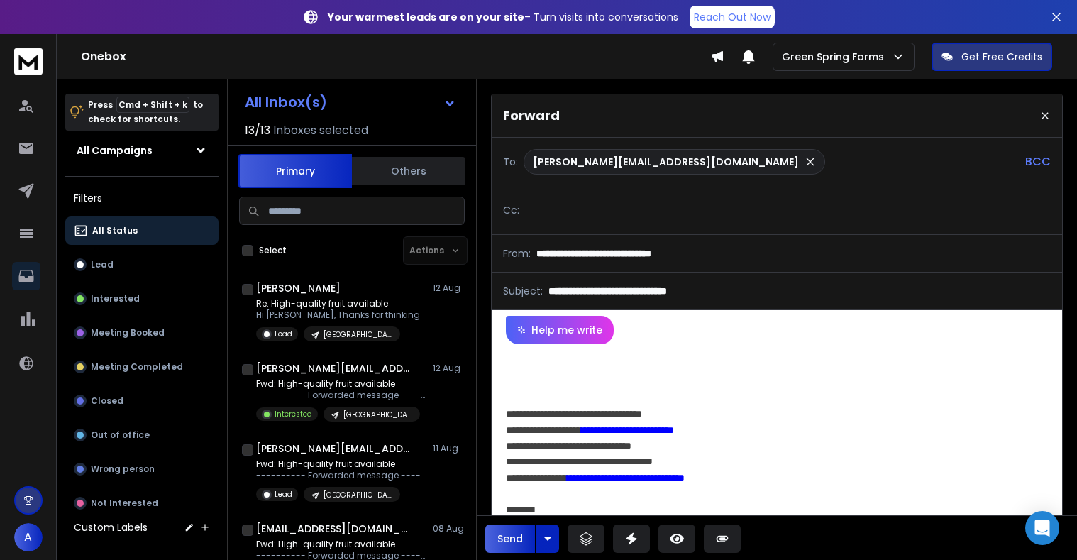
click at [508, 528] on button "Send" at bounding box center [510, 538] width 50 height 28
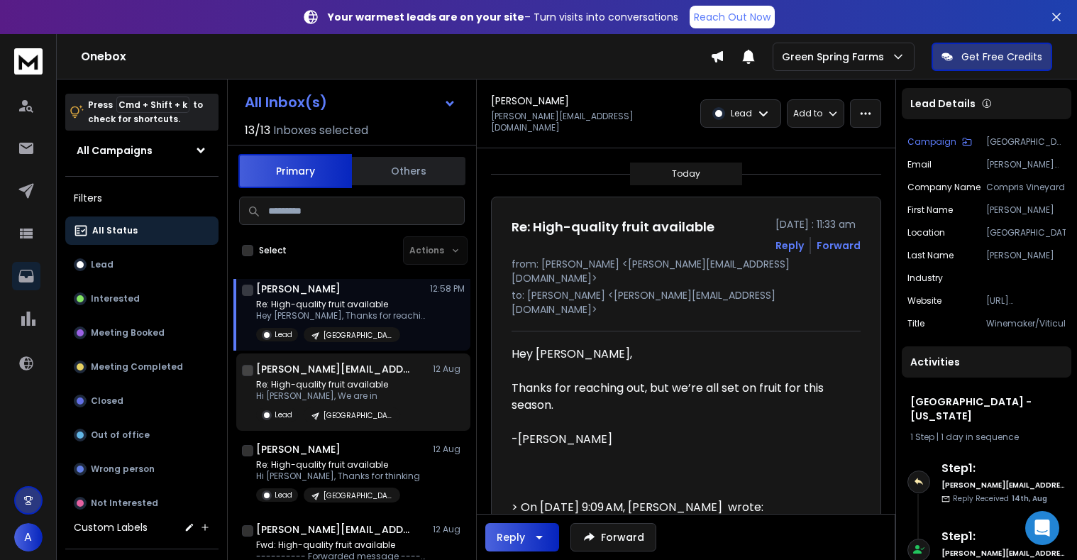
scroll to position [93, 0]
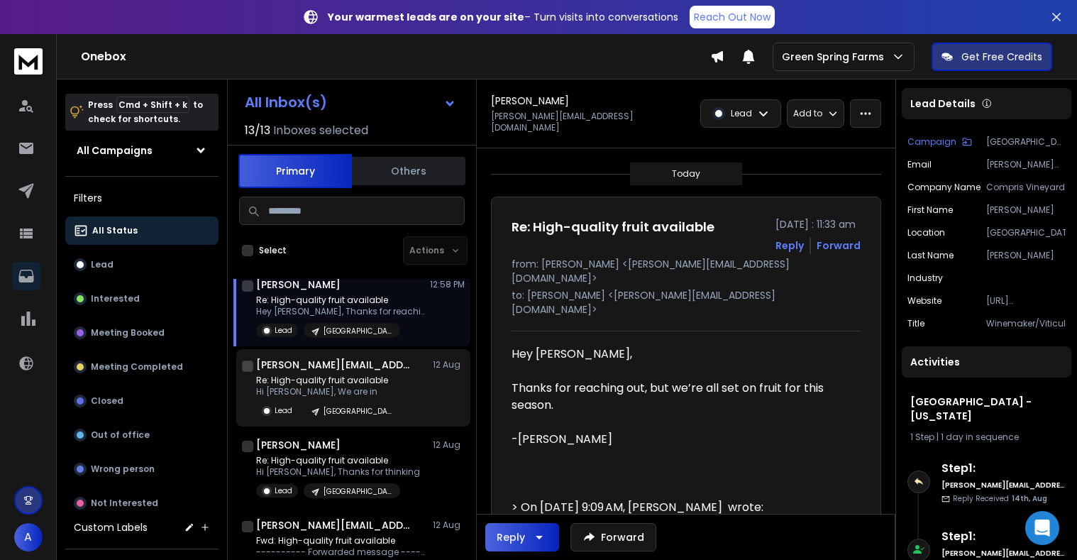
click at [385, 379] on p "Re: High-quality fruit available" at bounding box center [328, 379] width 144 height 11
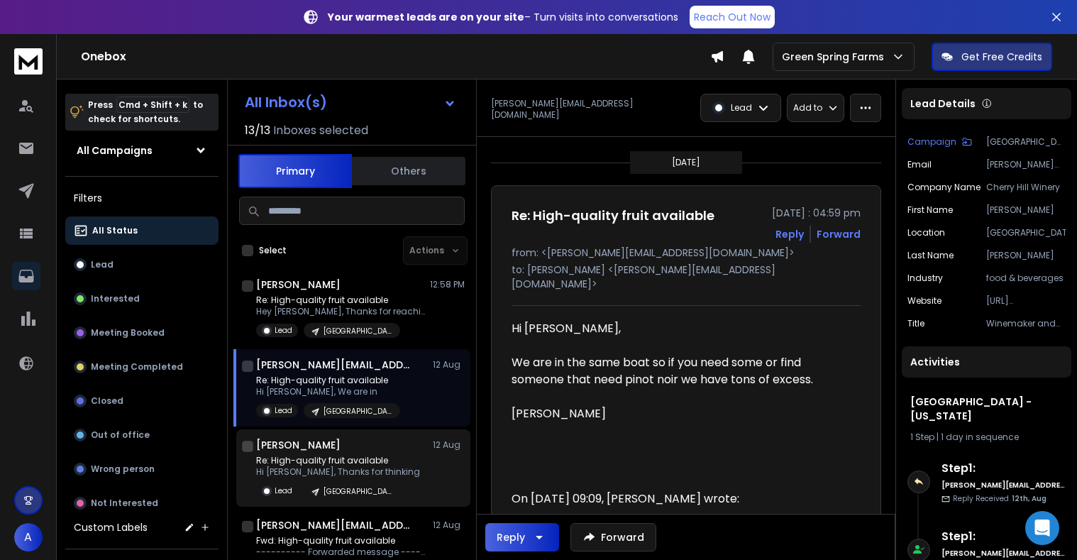
click at [392, 460] on p "Re: High-quality fruit available" at bounding box center [338, 460] width 164 height 11
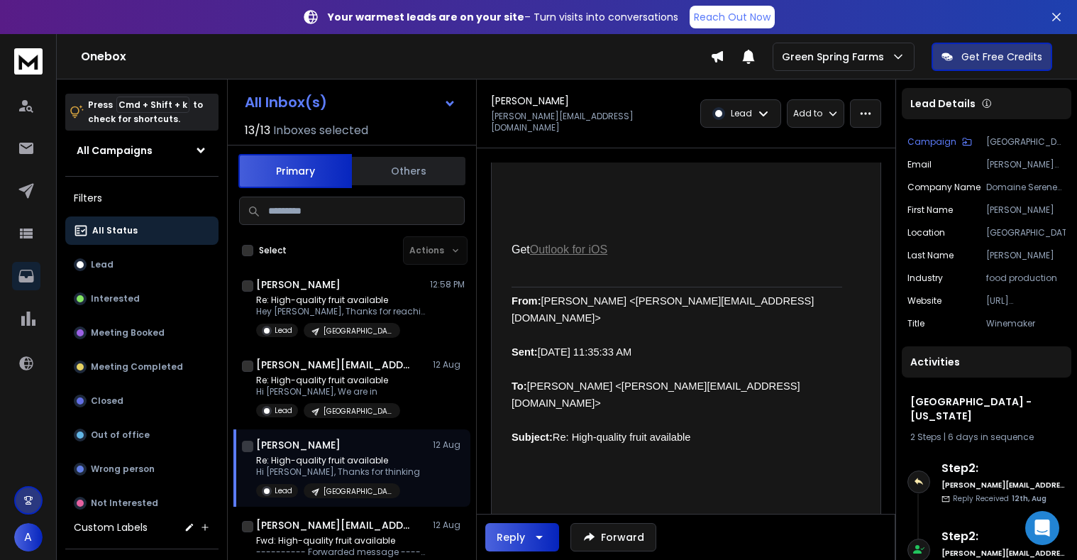
scroll to position [594, 0]
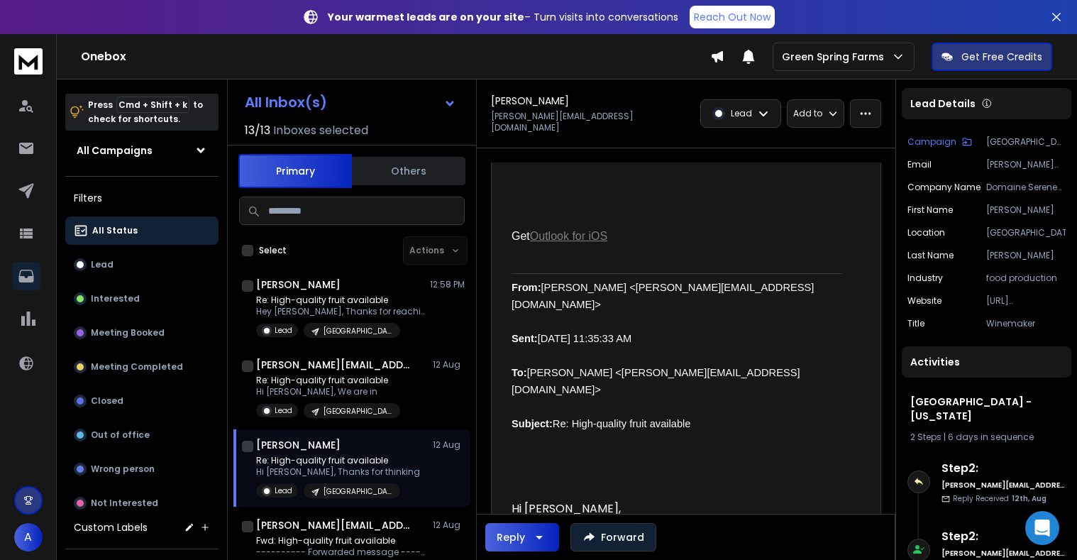
click at [626, 535] on button "Forward" at bounding box center [613, 537] width 86 height 28
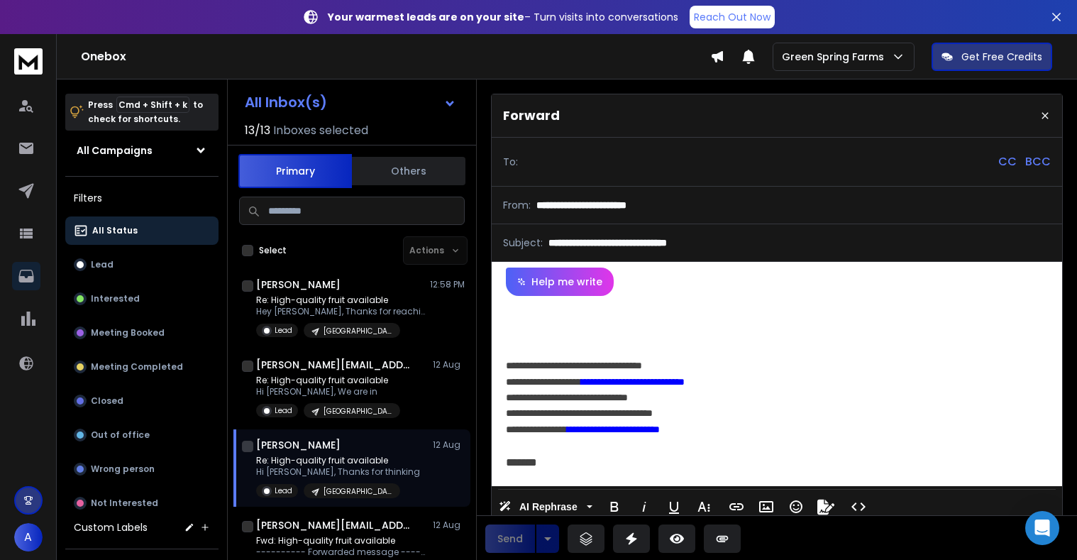
click at [556, 159] on input at bounding box center [572, 162] width 99 height 26
type input "**********"
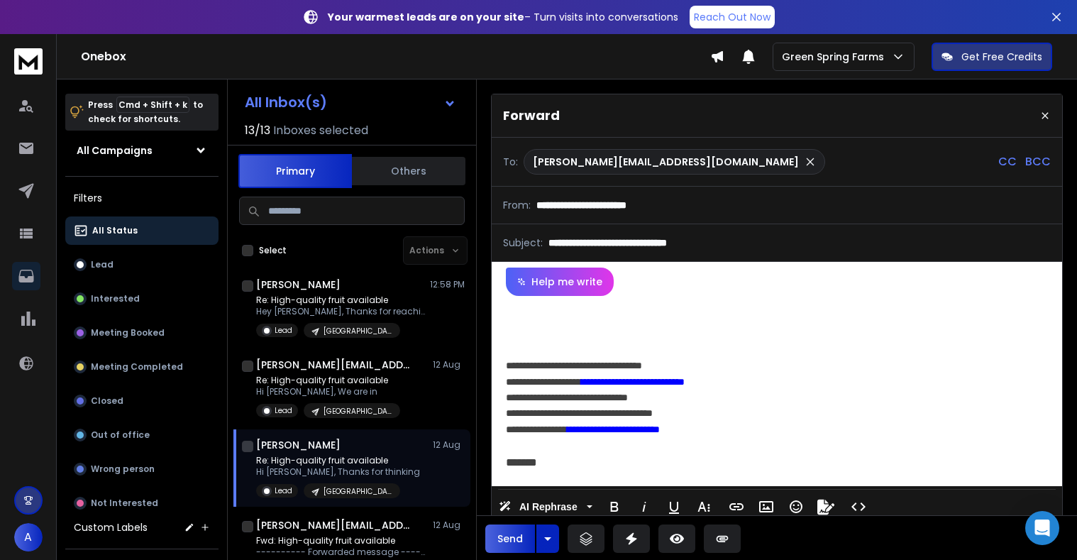
click at [1001, 162] on p "CC" at bounding box center [1007, 161] width 18 height 17
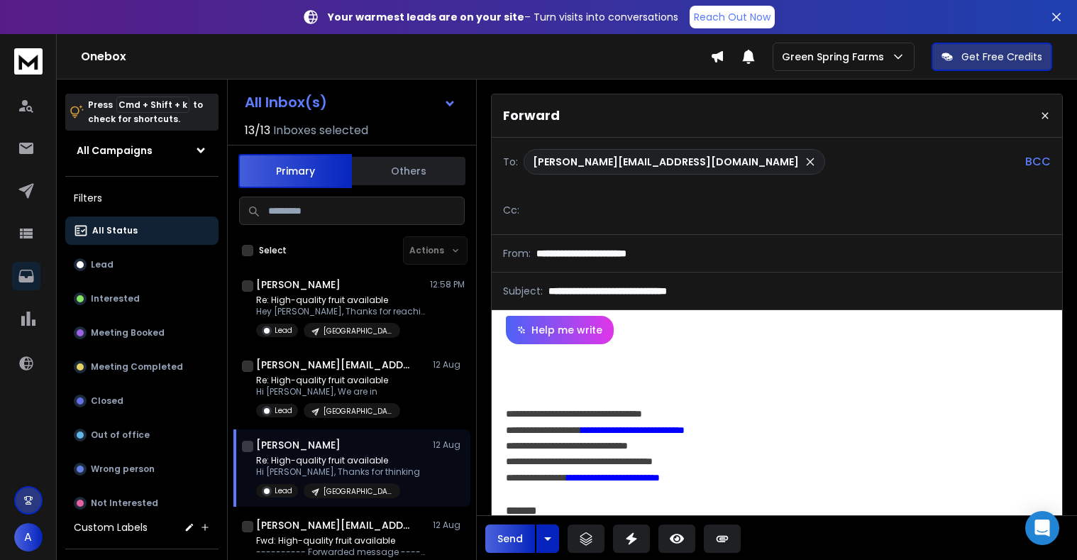
click at [514, 533] on button "Send" at bounding box center [510, 538] width 50 height 28
